Goal: Communication & Community: Answer question/provide support

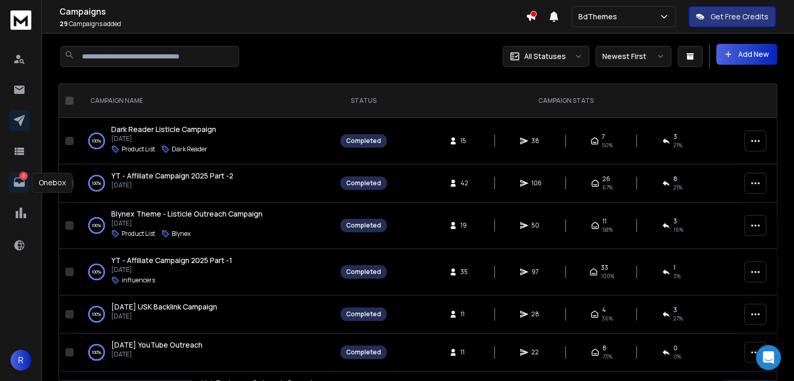
click at [19, 176] on p "3" at bounding box center [23, 176] width 8 height 8
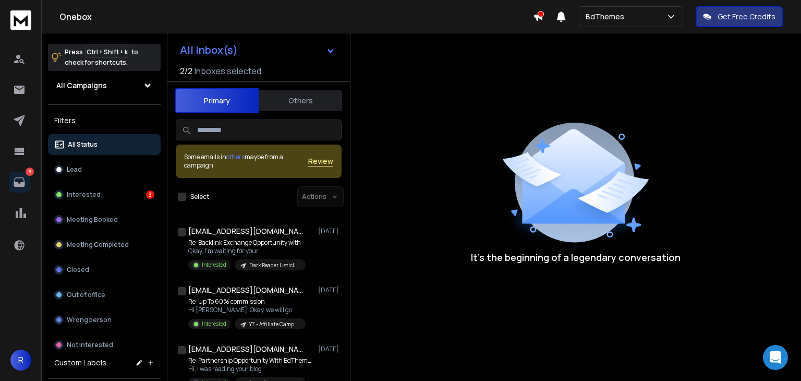
click at [285, 100] on button "Others" at bounding box center [300, 100] width 83 height 23
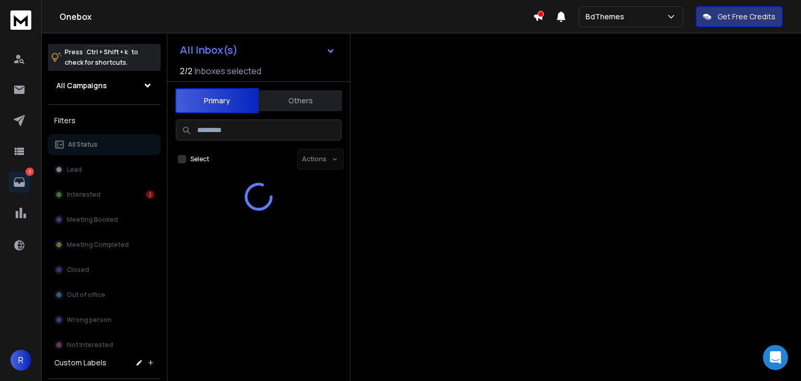
click at [230, 98] on button "Primary" at bounding box center [216, 100] width 83 height 25
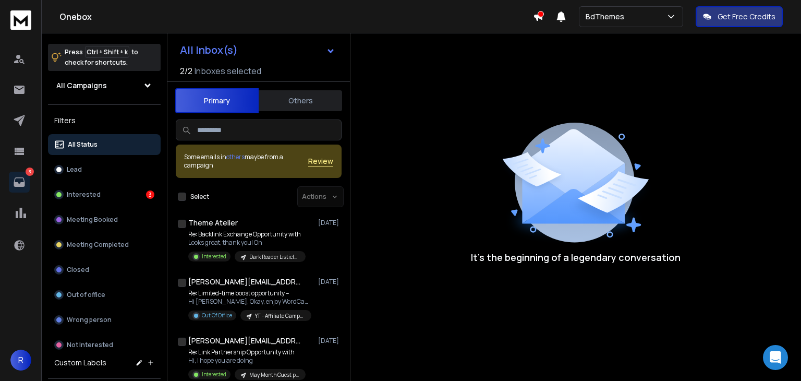
scroll to position [365, 0]
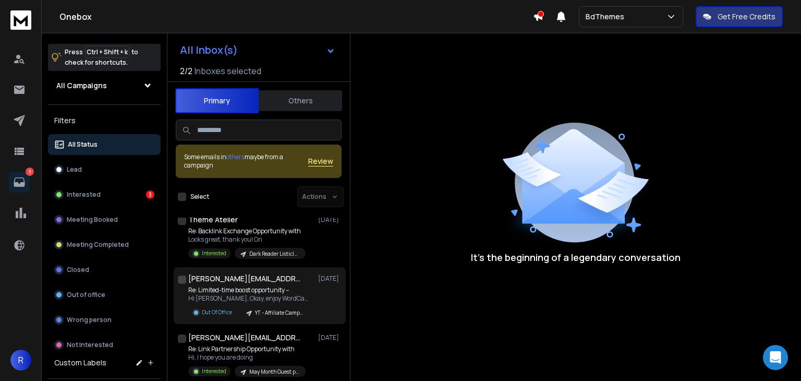
click at [267, 286] on p "Re: Limited-time boost opportunity –" at bounding box center [250, 290] width 125 height 8
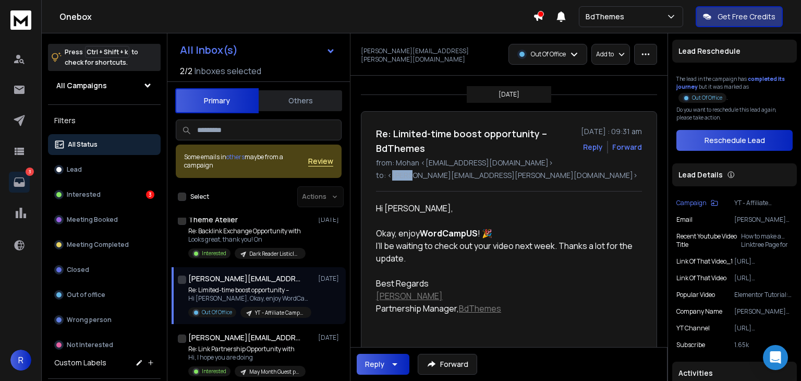
drag, startPoint x: 391, startPoint y: 173, endPoint x: 407, endPoint y: 180, distance: 18.2
click at [407, 180] on p "to: <[PERSON_NAME][EMAIL_ADDRESS][PERSON_NAME][DOMAIN_NAME]>" at bounding box center [509, 175] width 266 height 10
copy p "[PERSON_NAME]"
click at [587, 222] on div at bounding box center [505, 220] width 258 height 13
click at [590, 145] on button "Reply" at bounding box center [593, 147] width 20 height 10
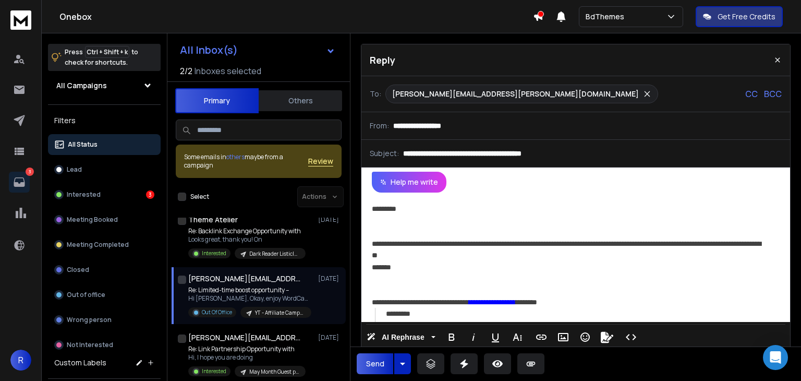
click at [428, 217] on div "*********" at bounding box center [571, 220] width 398 height 35
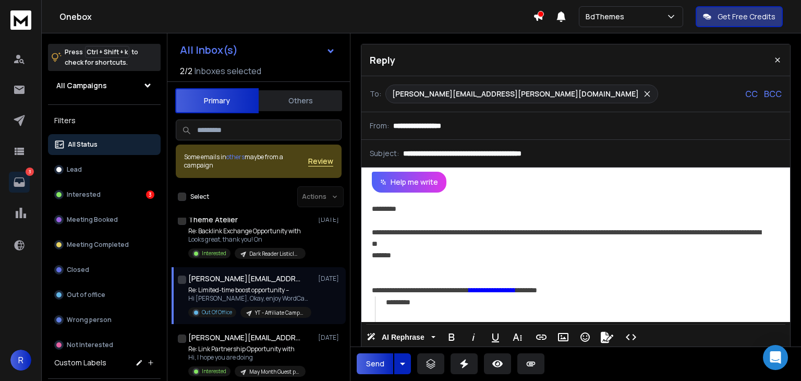
click at [412, 255] on p "*******" at bounding box center [571, 254] width 398 height 11
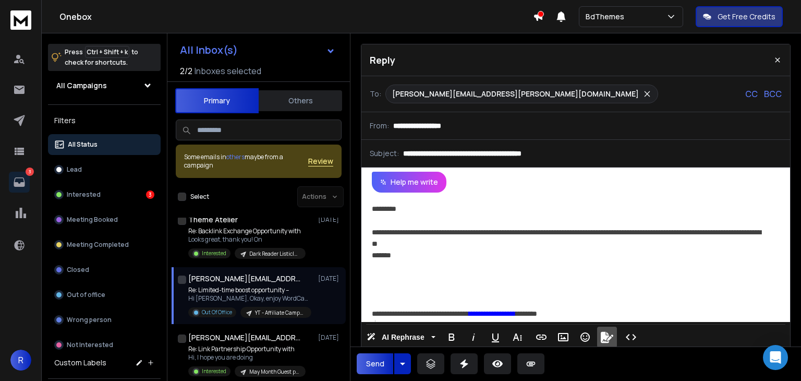
click at [600, 337] on button "Signature" at bounding box center [607, 337] width 20 height 21
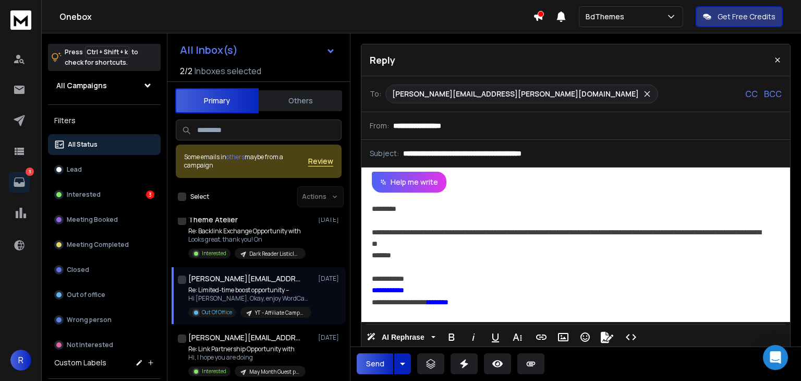
click at [375, 357] on button "Send" at bounding box center [375, 363] width 37 height 21
